Goal: Communication & Community: Answer question/provide support

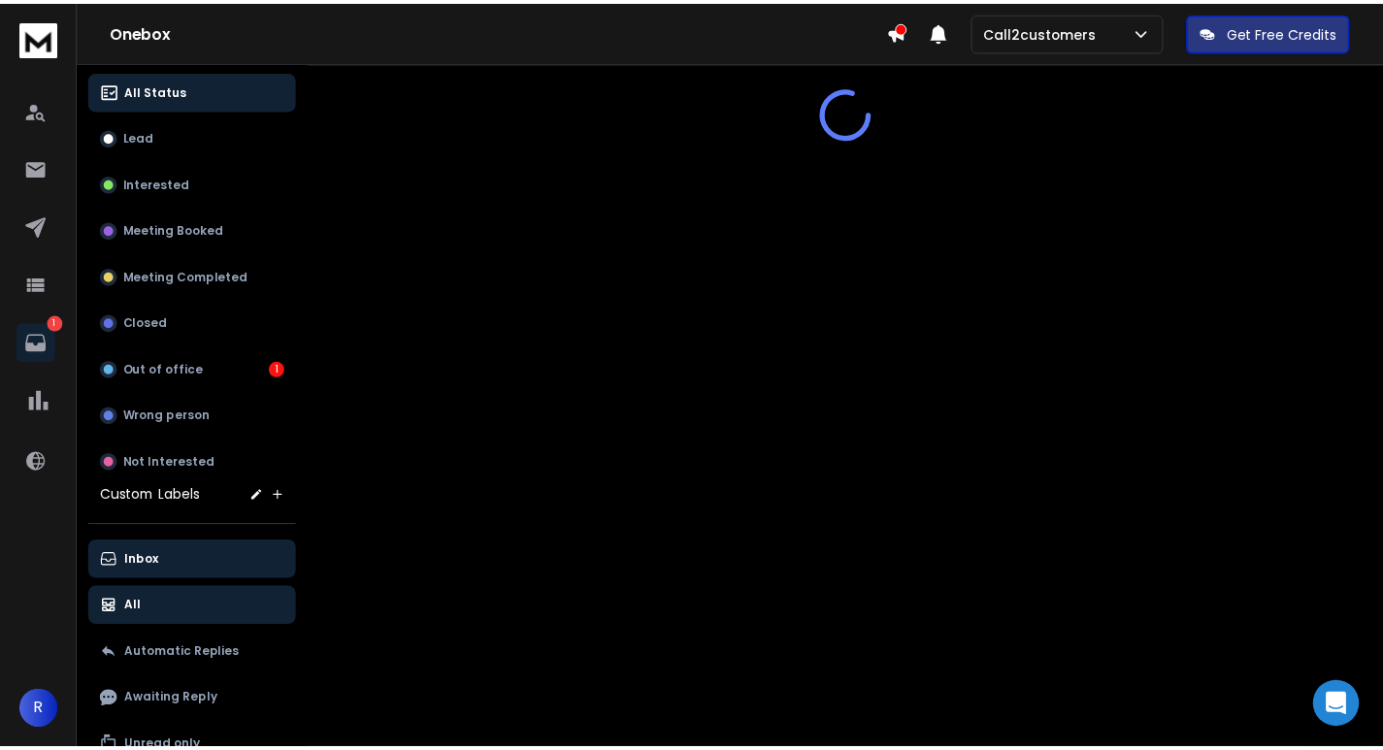
scroll to position [194, 0]
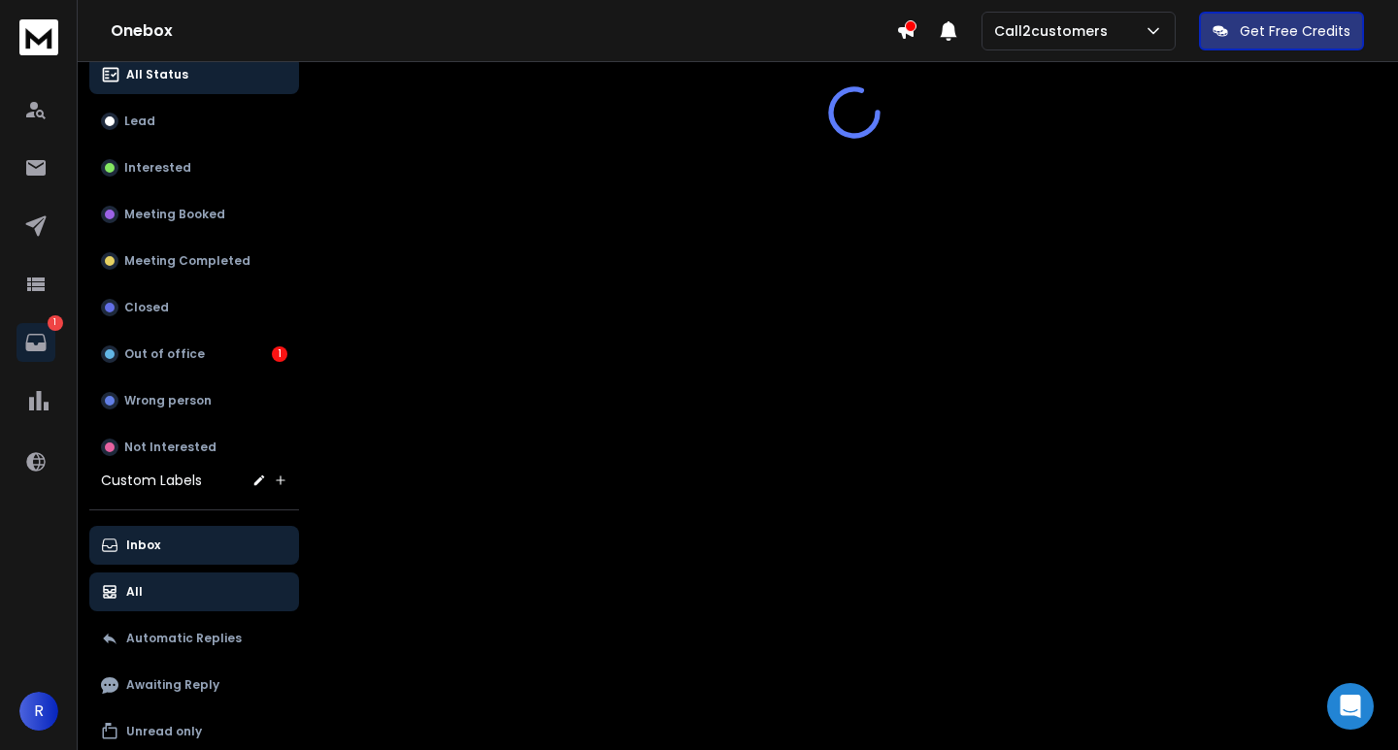
click at [168, 595] on button "All" at bounding box center [194, 592] width 210 height 39
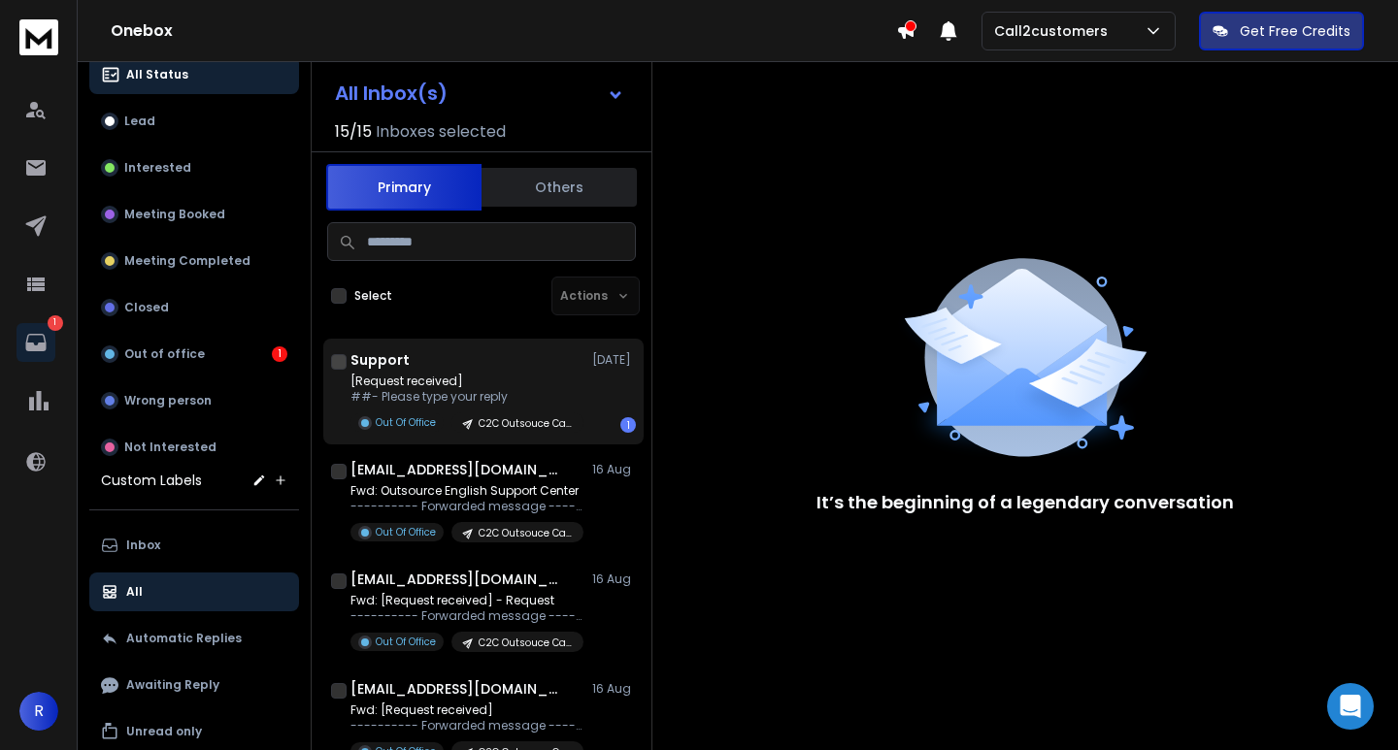
click at [520, 398] on p "##- Please type your reply" at bounding box center [466, 397] width 233 height 16
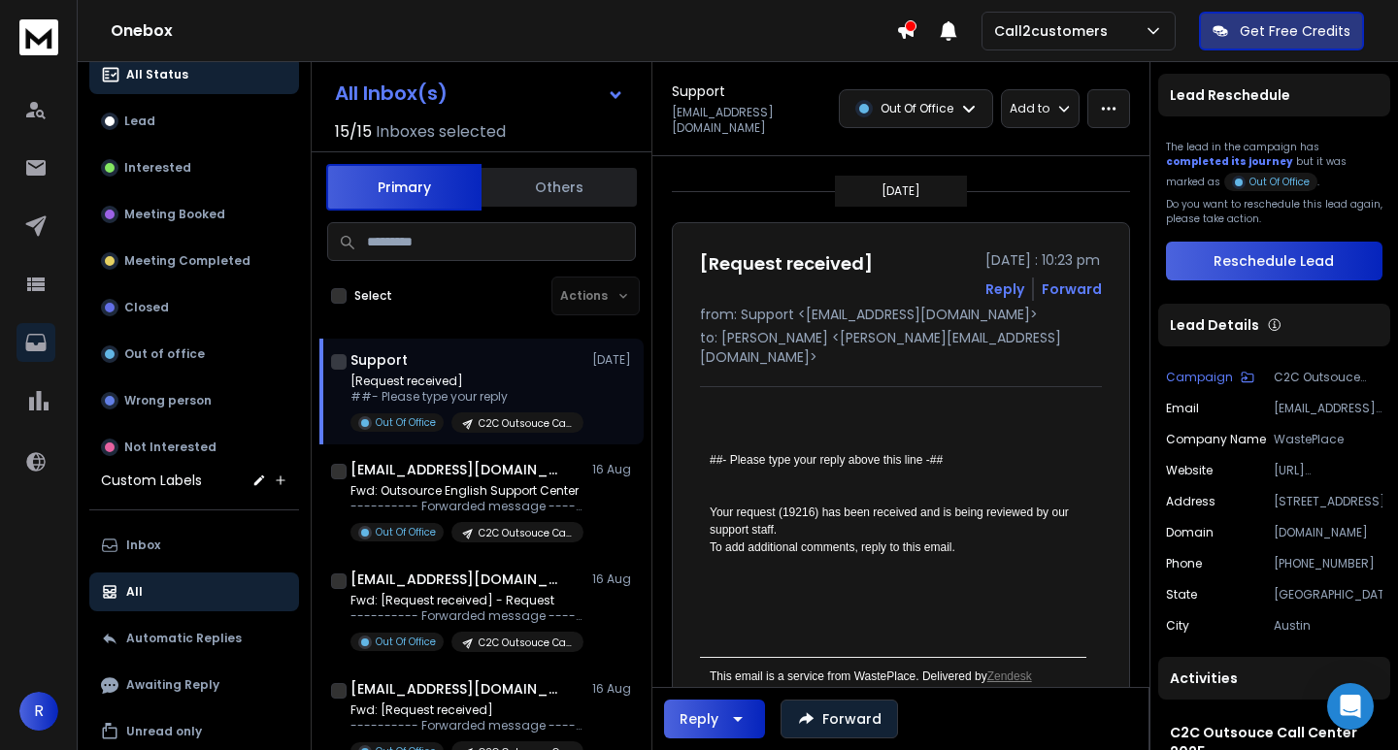
click at [810, 728] on button "Forward" at bounding box center [838, 719] width 117 height 39
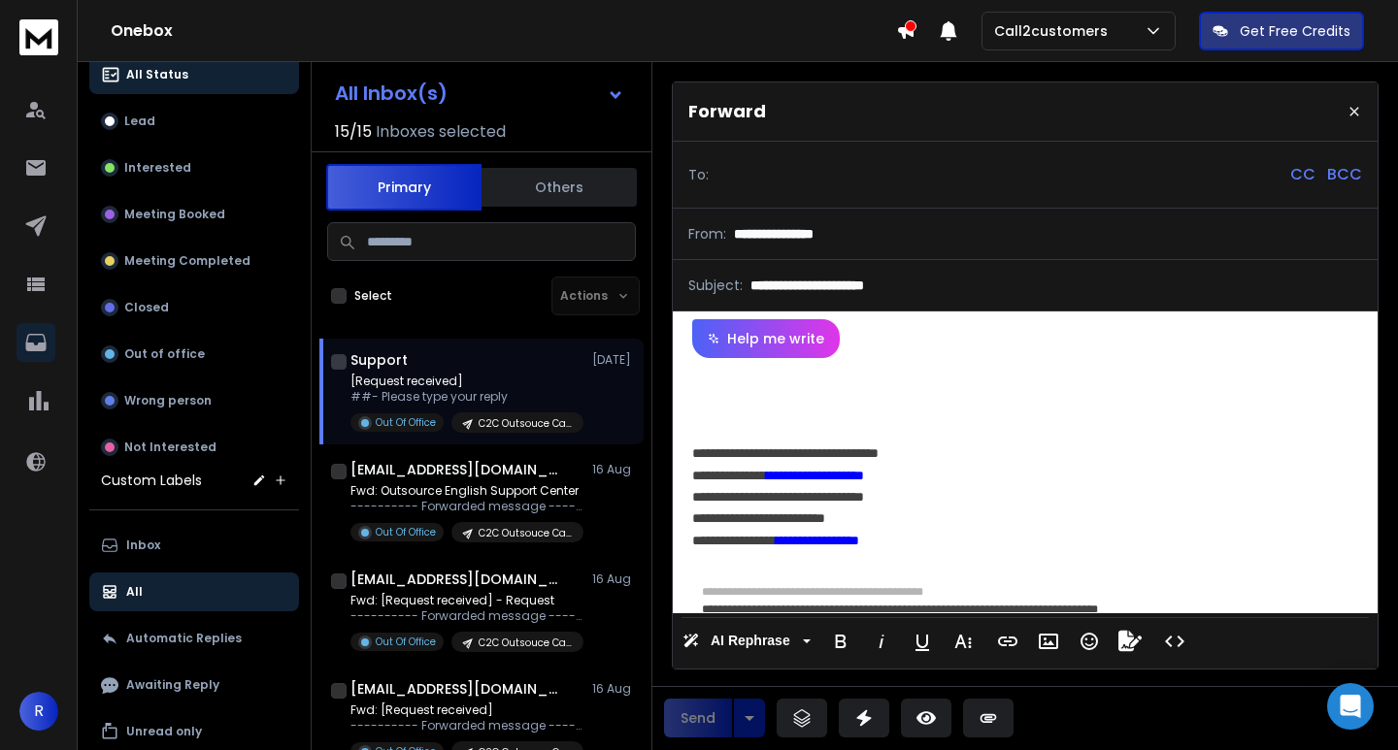
click at [755, 169] on input at bounding box center [784, 174] width 136 height 35
type input "**********"
click at [700, 707] on button "Send" at bounding box center [698, 718] width 68 height 39
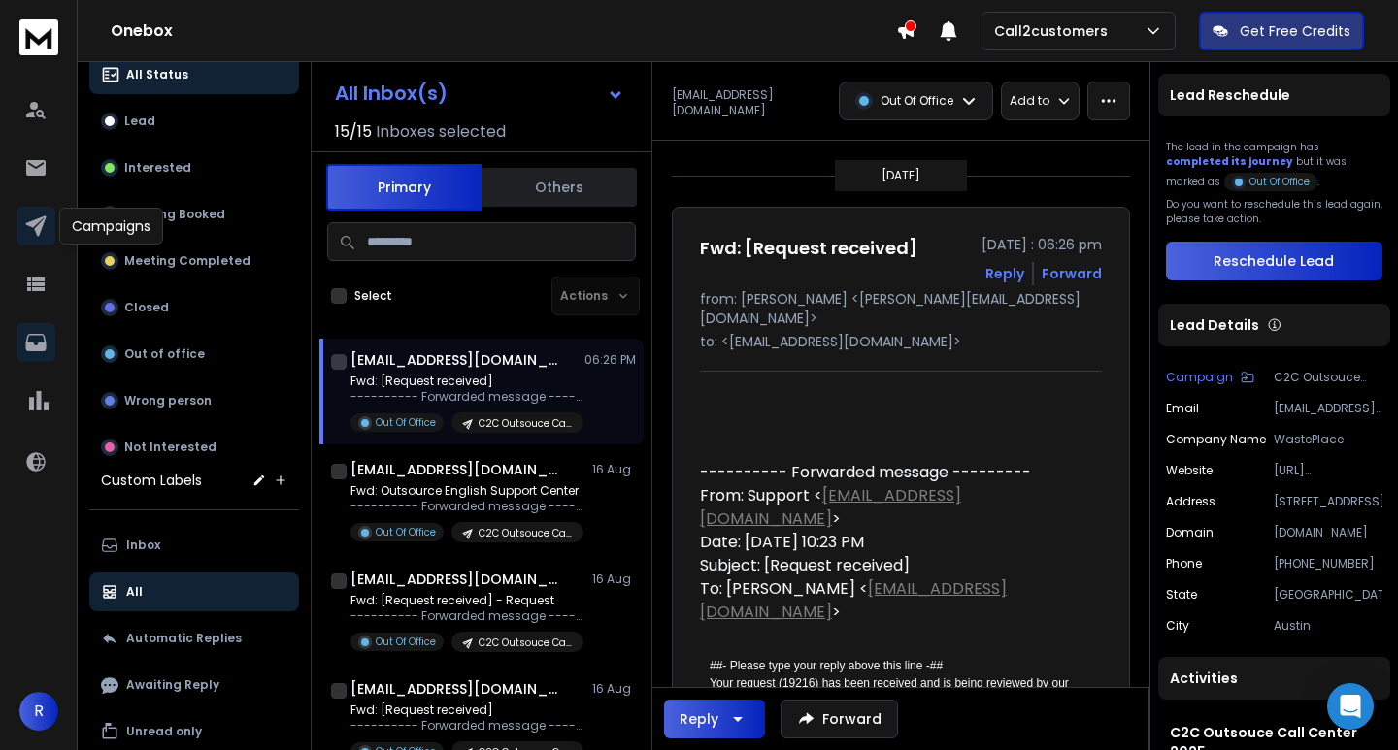
click at [28, 221] on icon at bounding box center [35, 226] width 23 height 23
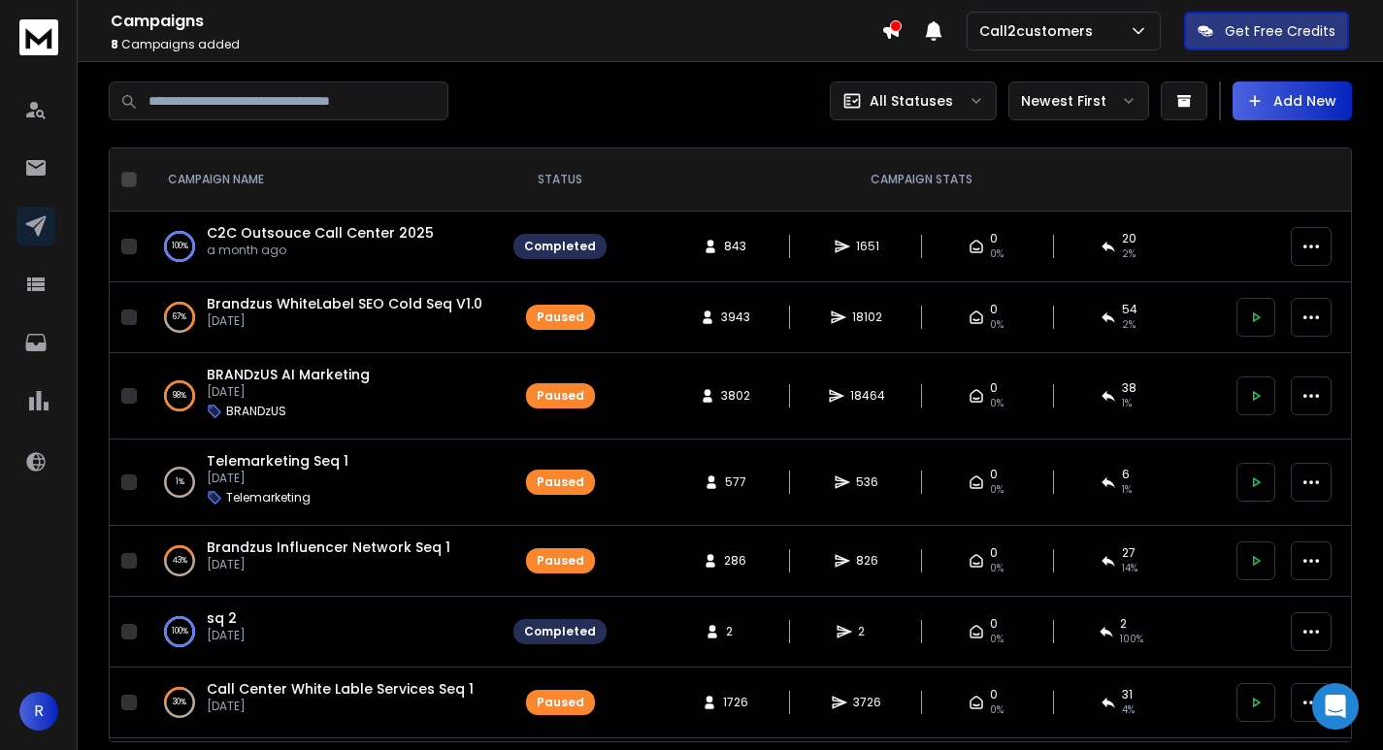
click at [276, 238] on span "C2C Outsouce Call Center 2025" at bounding box center [320, 232] width 227 height 19
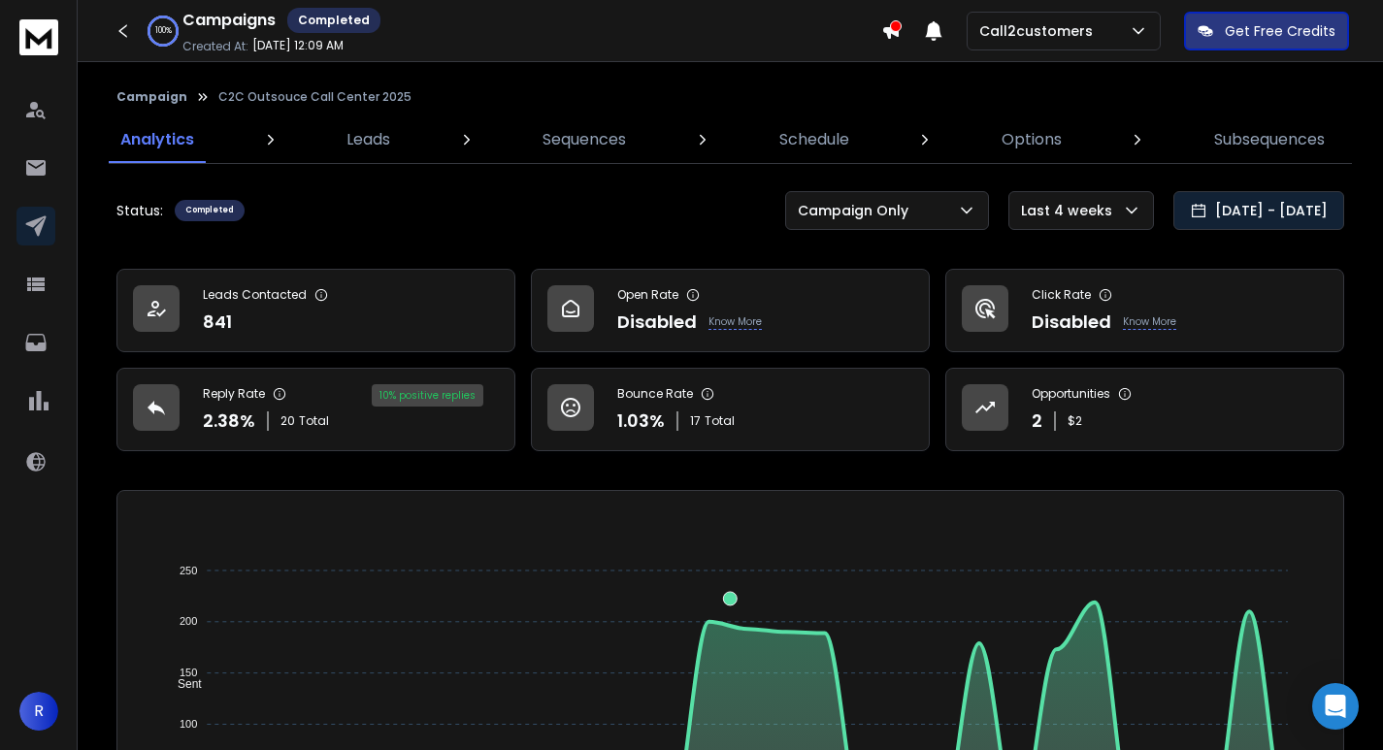
click at [1223, 215] on button "[DATE] - [DATE]" at bounding box center [1259, 210] width 171 height 39
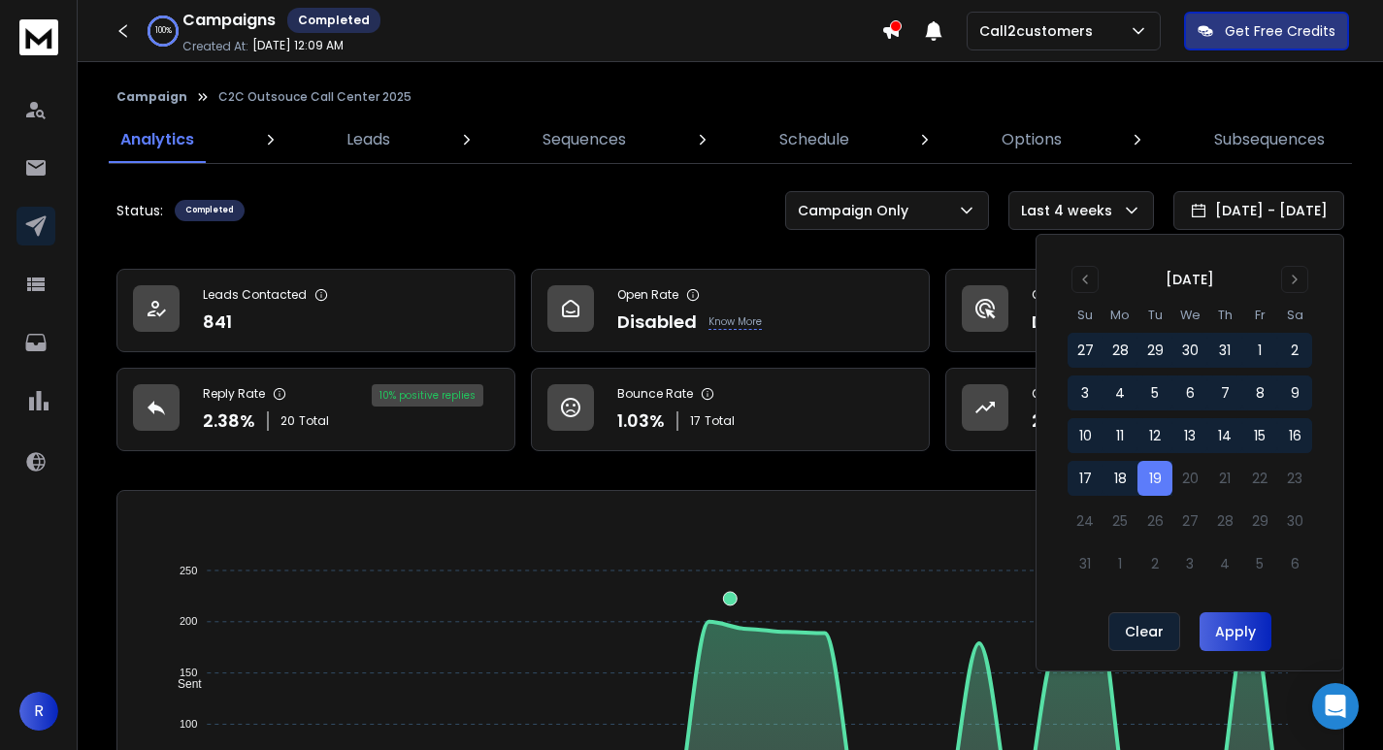
click at [1152, 623] on button "Clear" at bounding box center [1145, 632] width 72 height 39
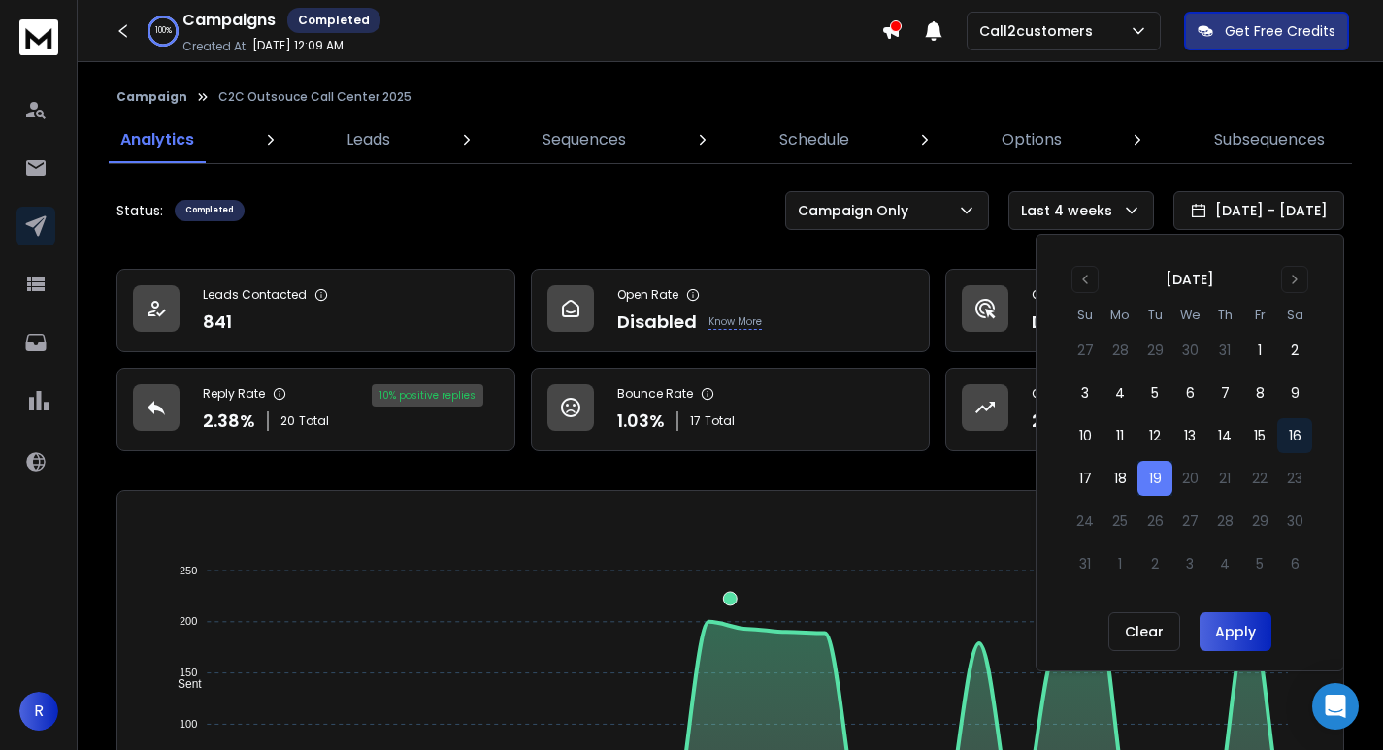
click at [1293, 436] on button "16" at bounding box center [1294, 435] width 35 height 35
click at [1217, 628] on button "Apply" at bounding box center [1236, 632] width 72 height 39
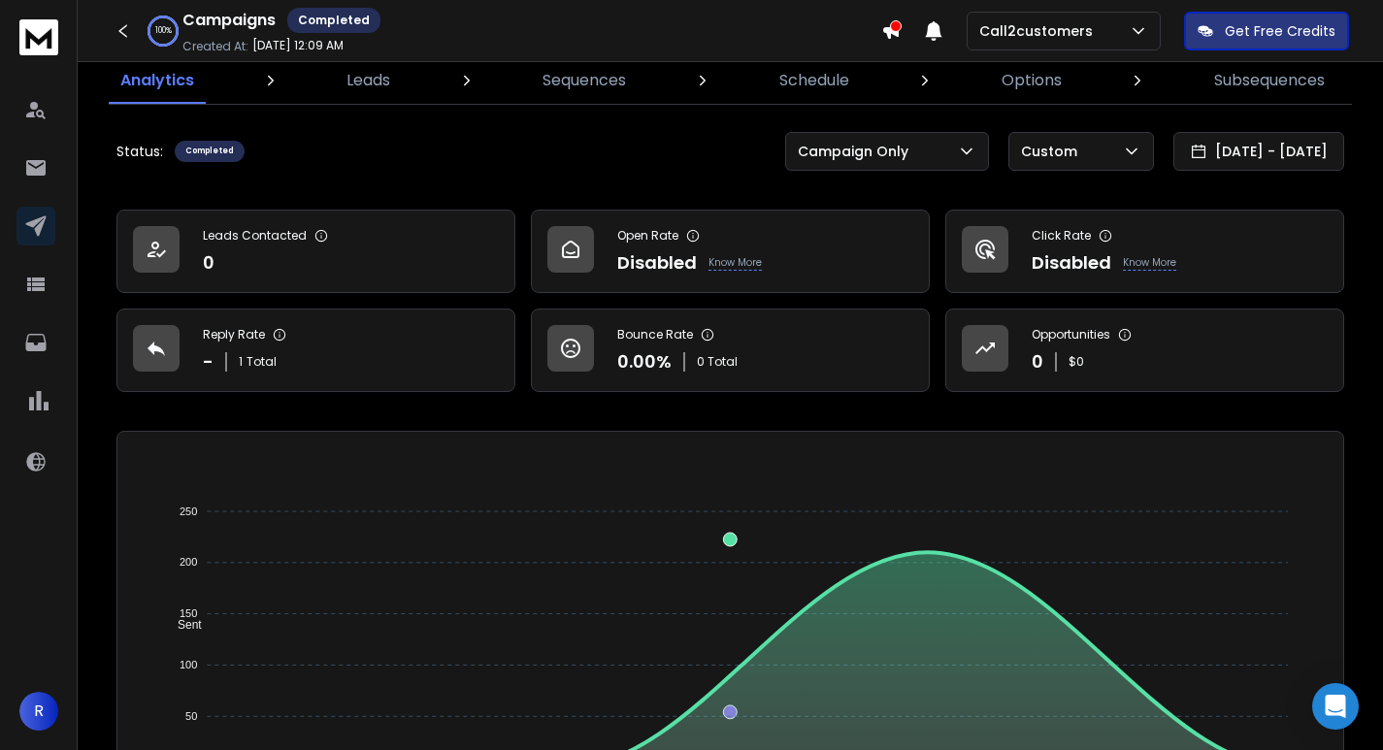
scroll to position [291, 0]
